Goal: Transaction & Acquisition: Obtain resource

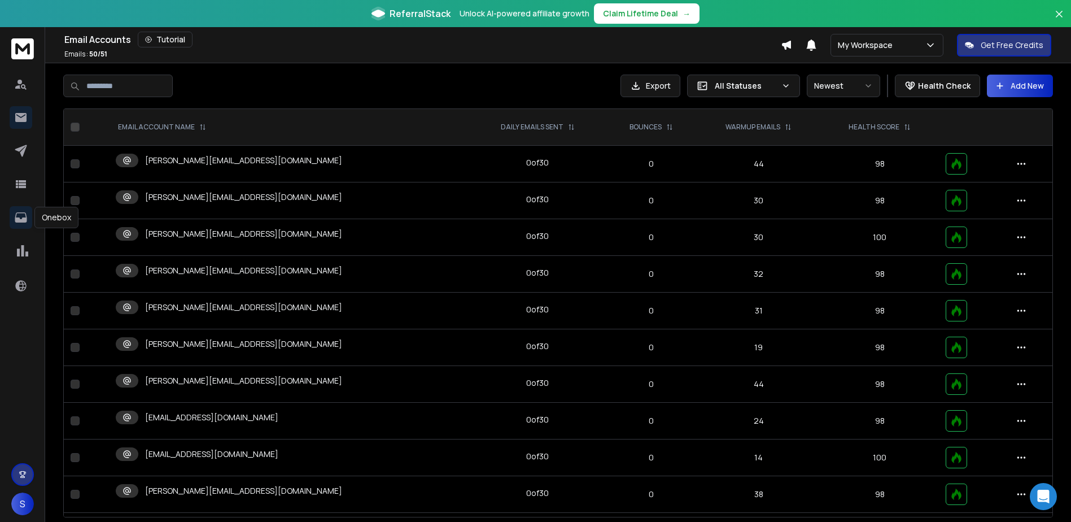
click at [25, 215] on icon at bounding box center [21, 217] width 12 height 10
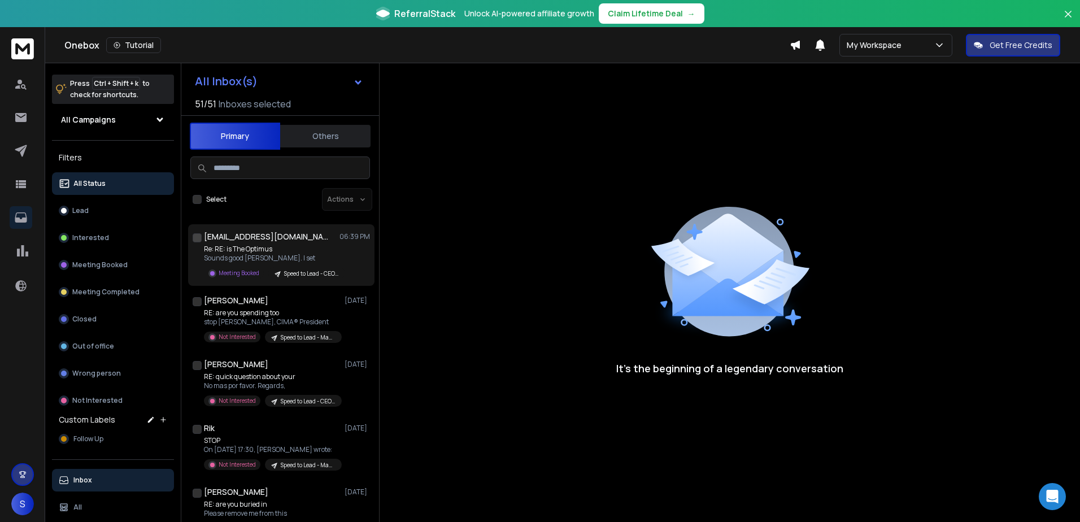
click at [268, 246] on p "Re: RE: is The Optimus" at bounding box center [272, 249] width 136 height 9
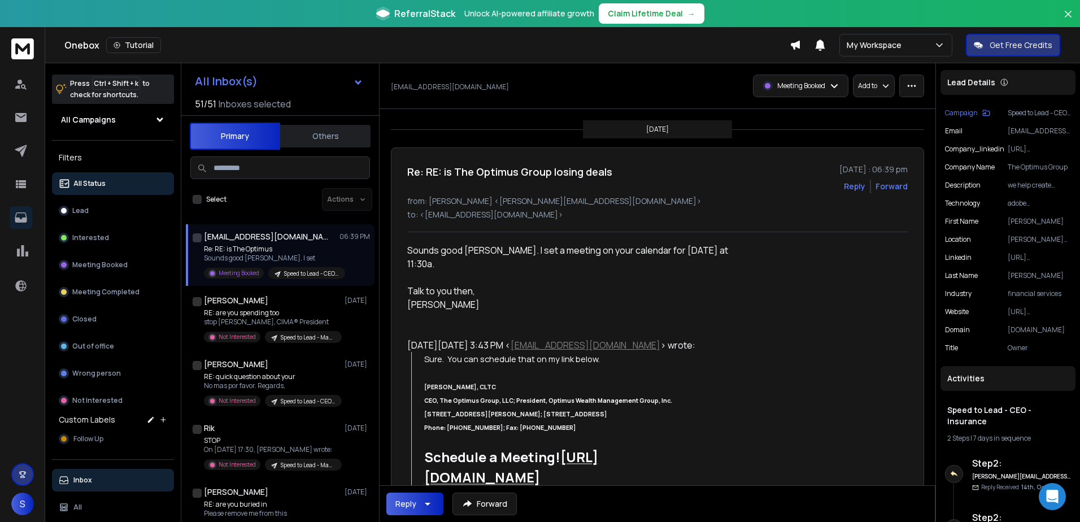
drag, startPoint x: 1028, startPoint y: 255, endPoint x: 978, endPoint y: 348, distance: 106.2
click at [978, 348] on div "title Owner" at bounding box center [1008, 347] width 126 height 9
click at [982, 80] on p "Lead Details" at bounding box center [971, 82] width 48 height 11
drag, startPoint x: 1001, startPoint y: 258, endPoint x: 1082, endPoint y: 254, distance: 80.9
click at [1071, 254] on html "ReferralStack Unlock AI-powered affiliate growth Lifetime Deals available! Clai…" at bounding box center [540, 261] width 1080 height 522
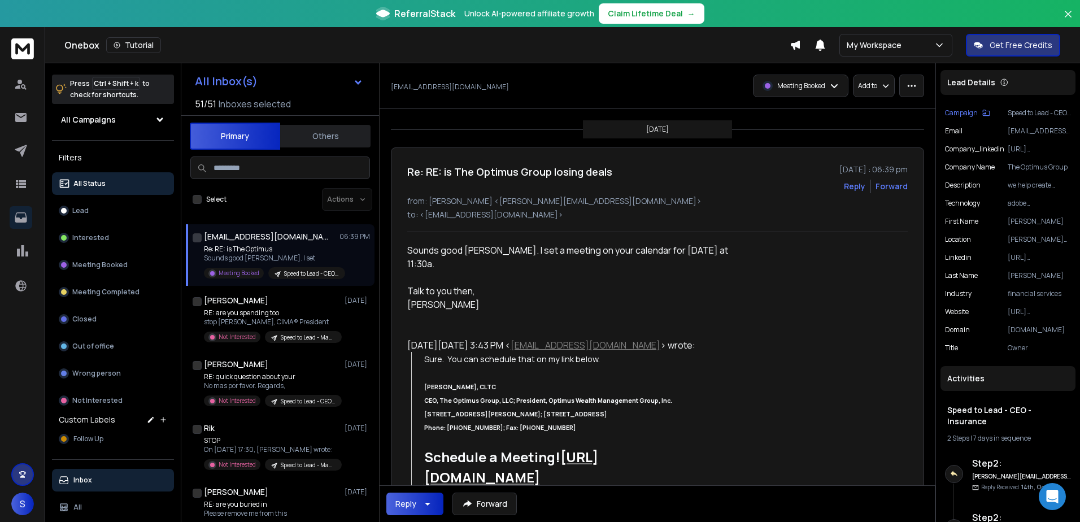
drag, startPoint x: 1082, startPoint y: 254, endPoint x: 969, endPoint y: 260, distance: 113.1
click at [969, 260] on p "linkedin" at bounding box center [958, 257] width 27 height 9
click at [1025, 258] on p "[URL][DOMAIN_NAME]" at bounding box center [1039, 257] width 63 height 9
click at [1012, 312] on p "[URL][DOMAIN_NAME]" at bounding box center [1039, 311] width 63 height 9
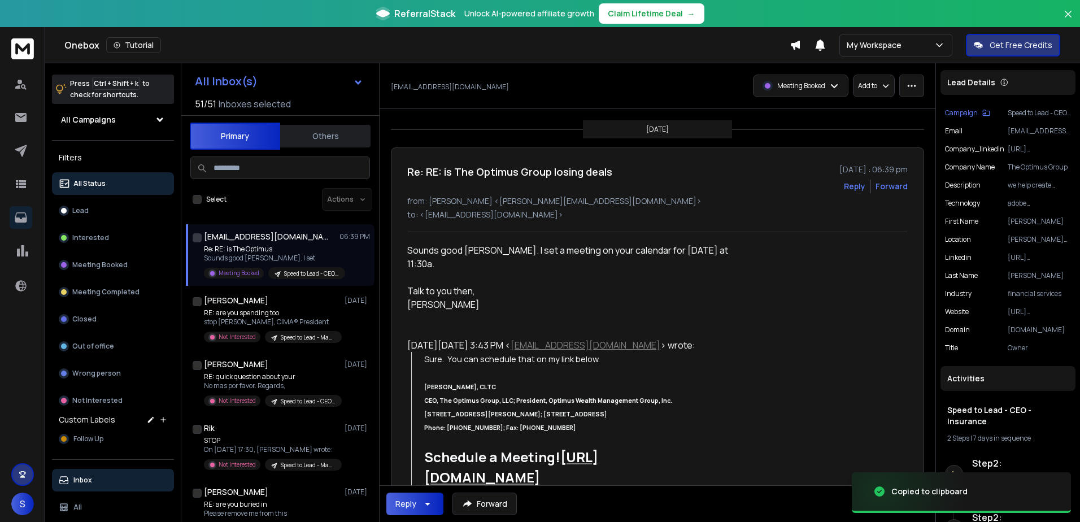
click at [1017, 165] on p "The Optimus Group" at bounding box center [1039, 167] width 63 height 9
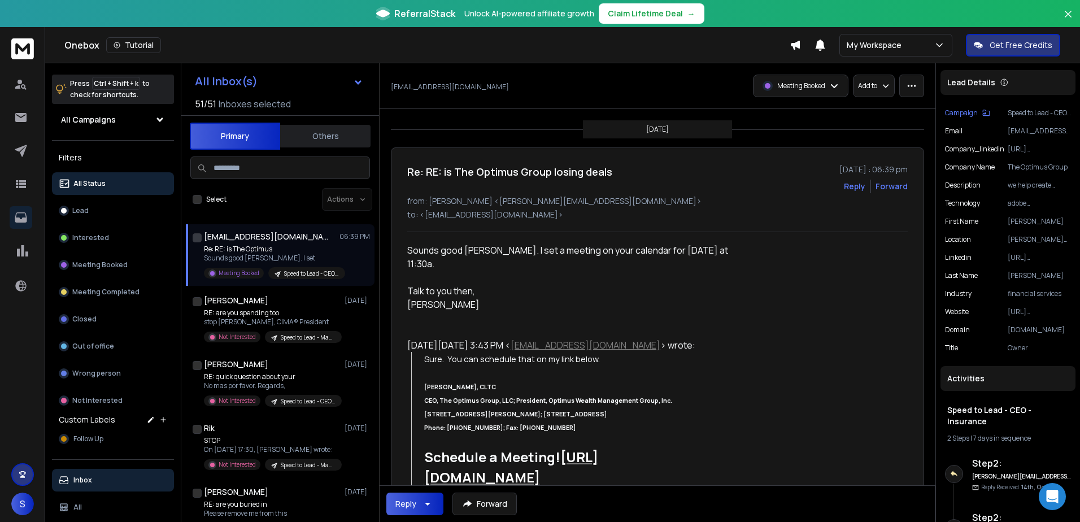
click at [1010, 112] on p "Speed to Lead - CEO - Insurance" at bounding box center [1039, 112] width 63 height 9
click at [967, 114] on p "Campaign" at bounding box center [961, 112] width 33 height 9
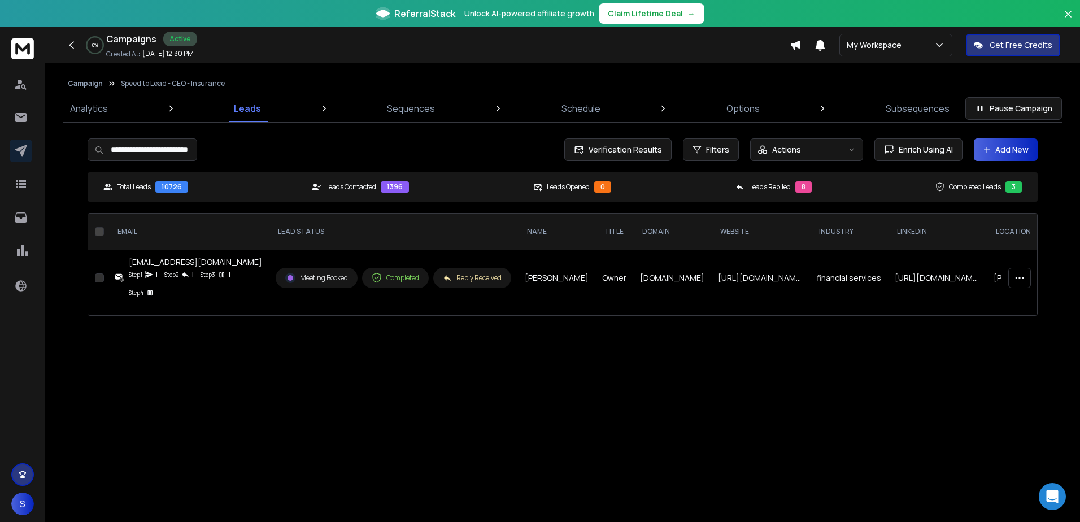
click at [102, 277] on button "button" at bounding box center [99, 277] width 9 height 9
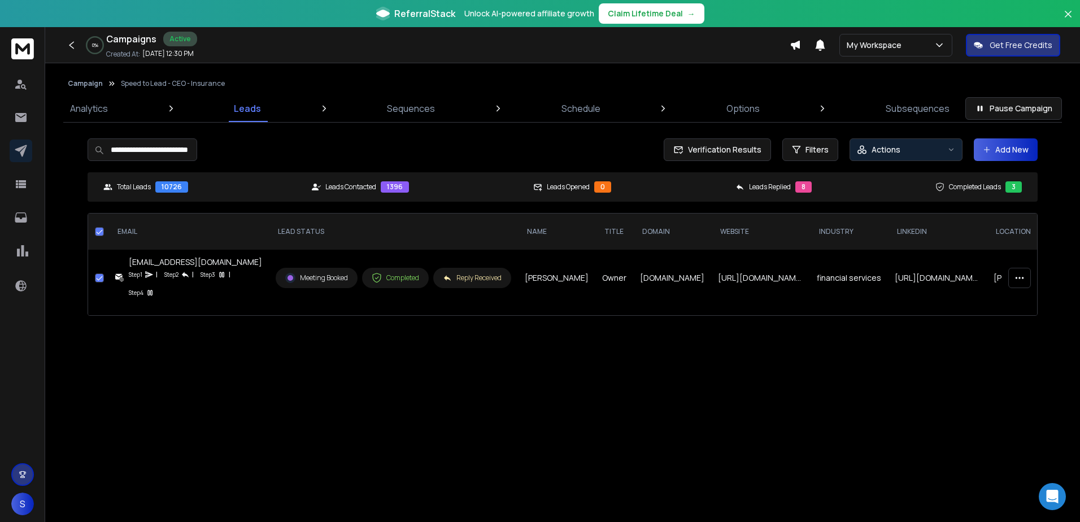
click at [936, 149] on div "Actions" at bounding box center [900, 149] width 86 height 11
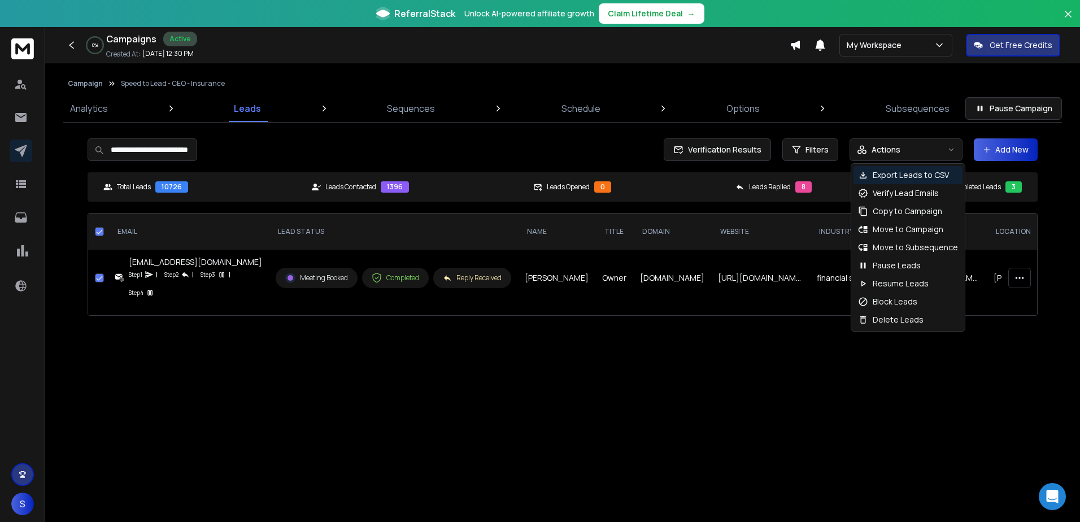
click at [923, 172] on p "Export Leads to CSV" at bounding box center [911, 174] width 76 height 11
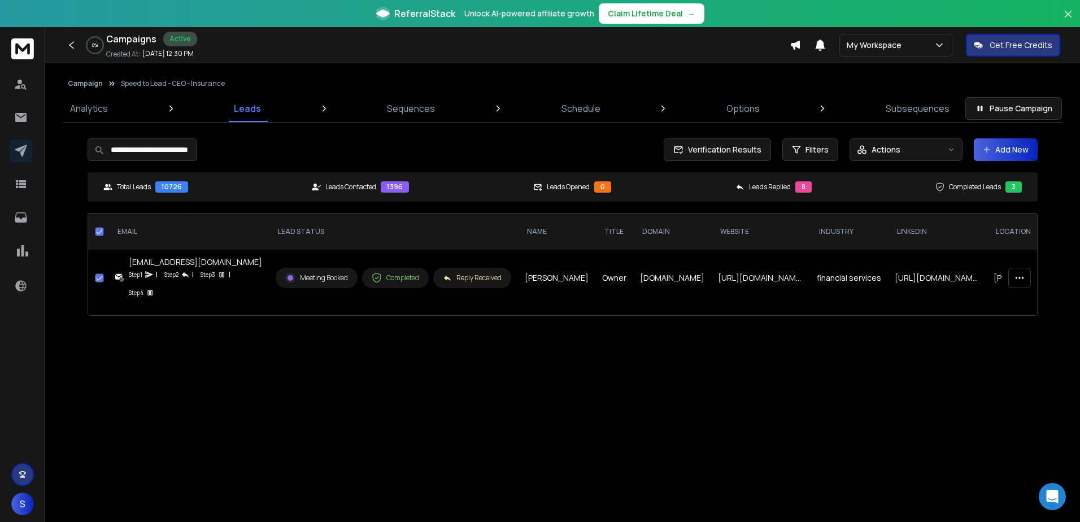
click at [821, 499] on div "**********" at bounding box center [540, 261] width 1080 height 522
